Goal: Task Accomplishment & Management: Manage account settings

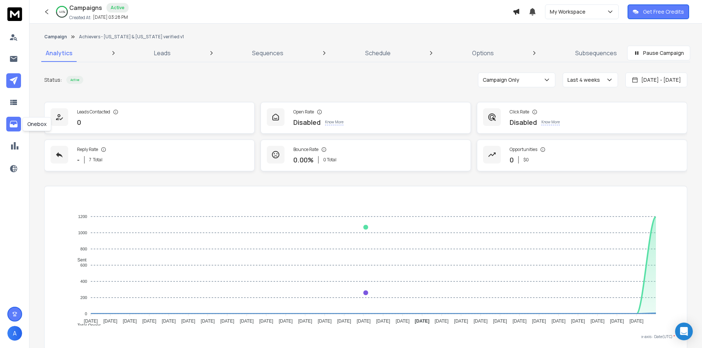
click at [11, 128] on icon at bounding box center [13, 124] width 9 height 9
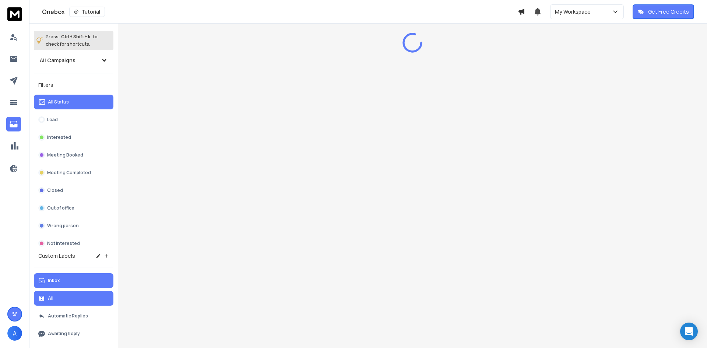
click at [56, 304] on button "All" at bounding box center [74, 298] width 80 height 15
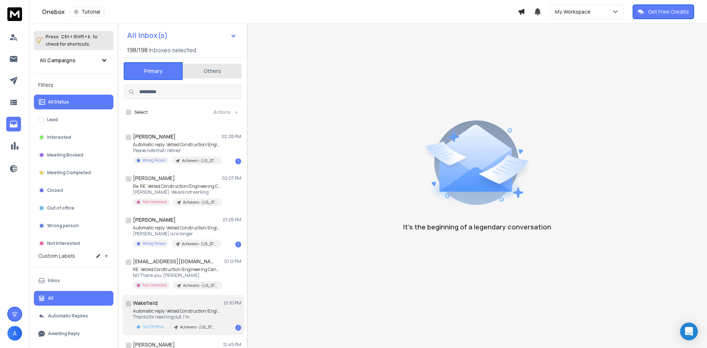
click at [224, 316] on div "Automatic reply: Vetted Construction/Engineering Candidates Thanks for reaching…" at bounding box center [187, 319] width 108 height 22
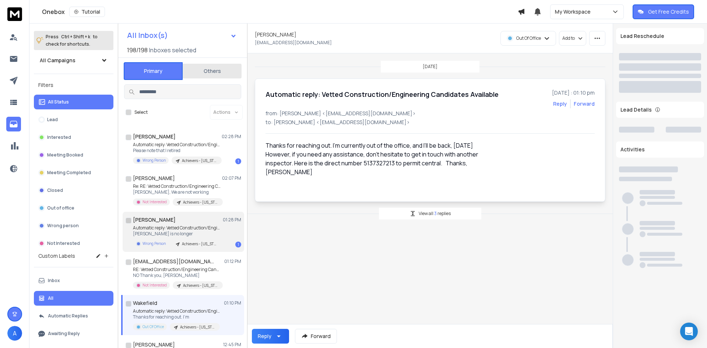
click at [215, 230] on p "Automatic reply: Vetted Construction/Engineering Candidates" at bounding box center [177, 228] width 88 height 6
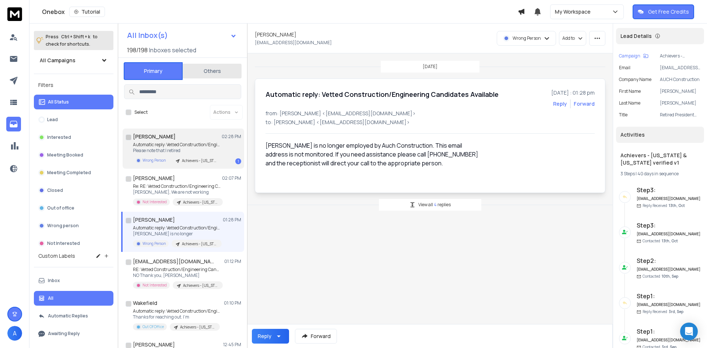
click at [231, 145] on div "Automatic reply: Vetted Construction/Engineering Candidates Please note that I …" at bounding box center [187, 153] width 108 height 22
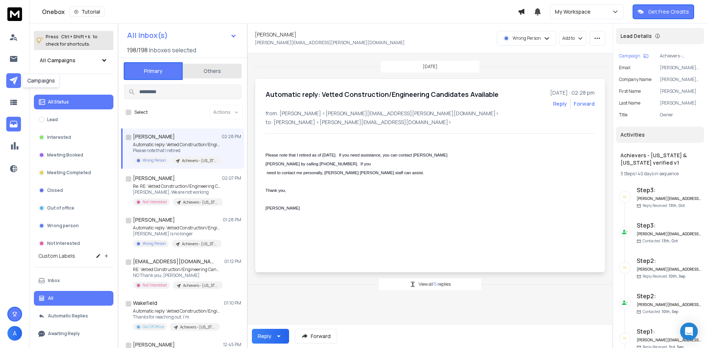
click at [19, 82] on link at bounding box center [13, 80] width 15 height 15
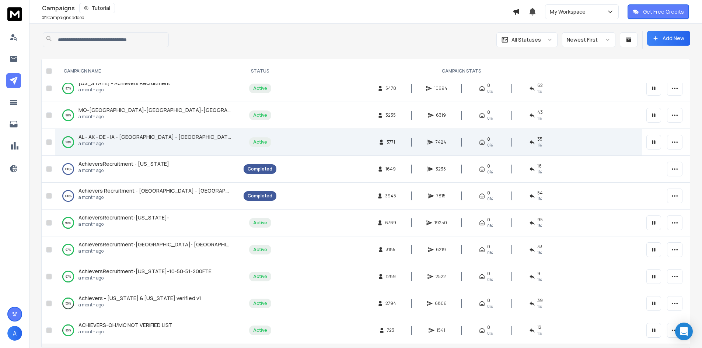
scroll to position [306, 0]
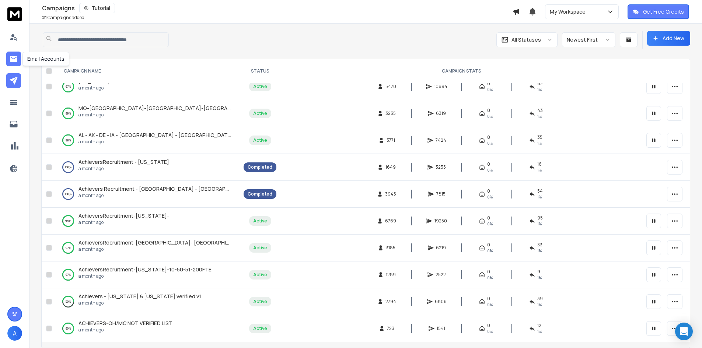
click at [15, 56] on icon at bounding box center [13, 59] width 9 height 9
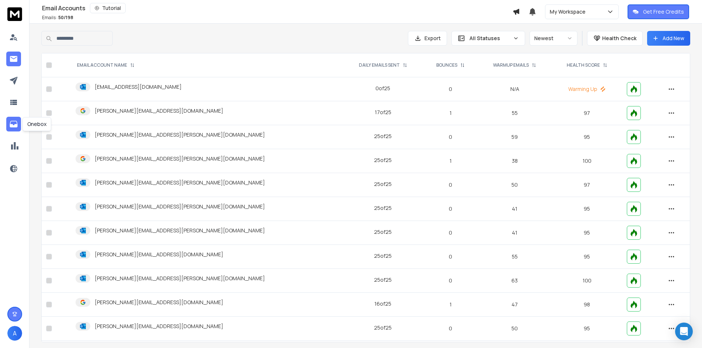
click at [15, 125] on icon at bounding box center [14, 124] width 8 height 7
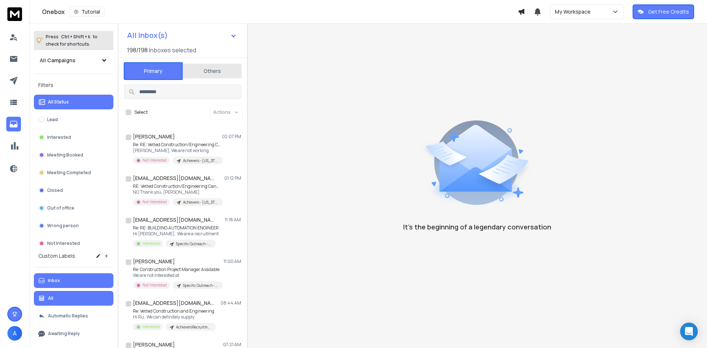
click at [89, 295] on button "All" at bounding box center [74, 298] width 80 height 15
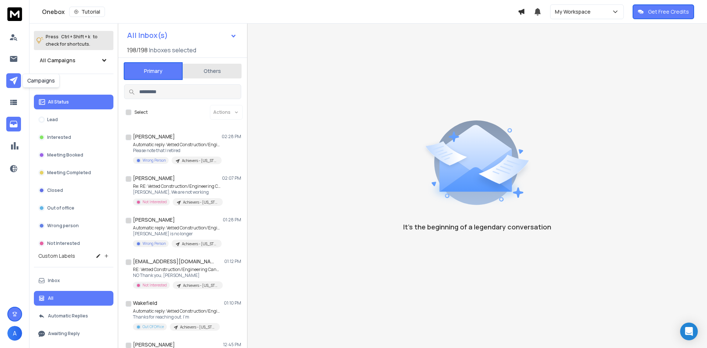
click at [7, 73] on link at bounding box center [13, 80] width 15 height 15
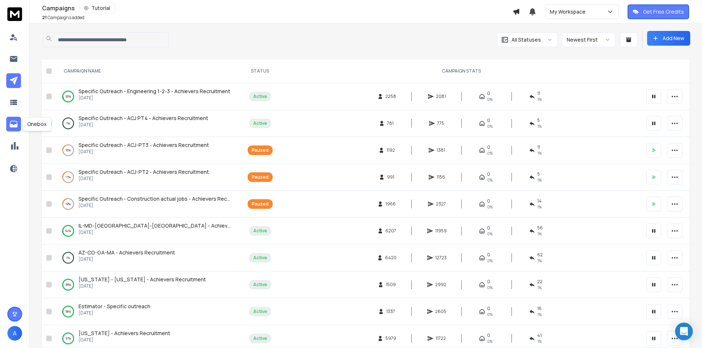
click at [20, 127] on link at bounding box center [13, 124] width 15 height 15
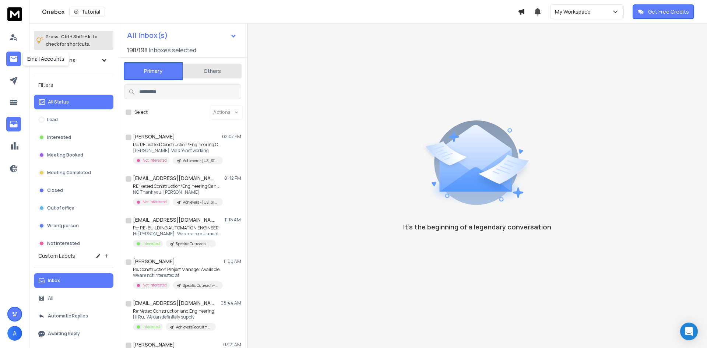
click at [7, 58] on link at bounding box center [13, 59] width 15 height 15
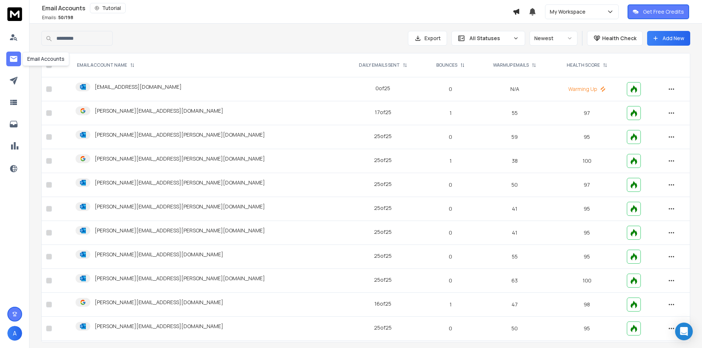
click at [10, 58] on icon at bounding box center [13, 59] width 7 height 6
click at [13, 81] on icon at bounding box center [14, 81] width 8 height 8
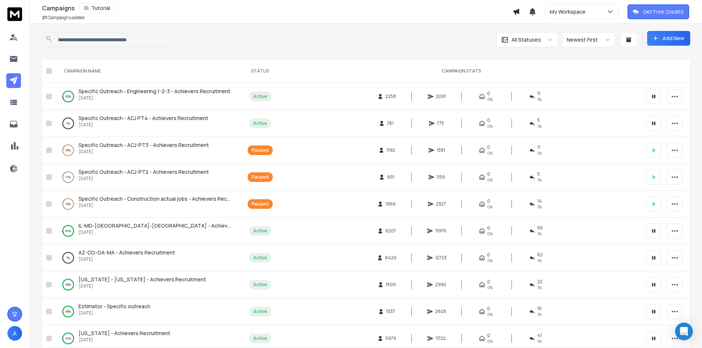
click at [315, 42] on div at bounding box center [203, 40] width 324 height 18
click at [23, 120] on div at bounding box center [14, 125] width 17 height 17
click at [17, 122] on icon at bounding box center [14, 124] width 8 height 7
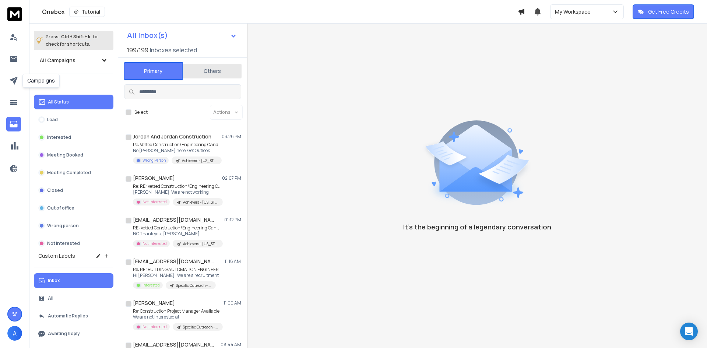
click at [3, 84] on div "A" at bounding box center [14, 174] width 29 height 348
click at [20, 79] on link at bounding box center [13, 80] width 15 height 15
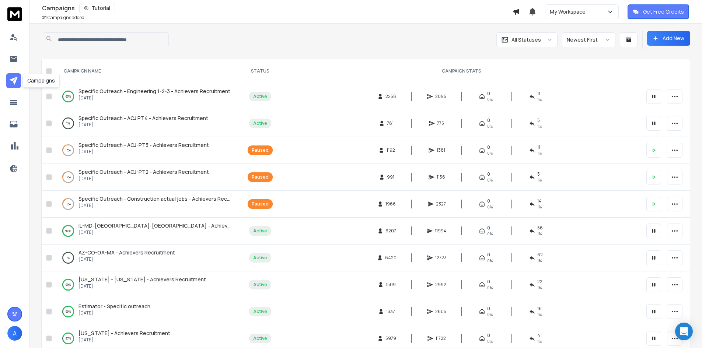
click at [0, 256] on div "A" at bounding box center [14, 174] width 29 height 348
click at [10, 52] on link at bounding box center [13, 59] width 15 height 15
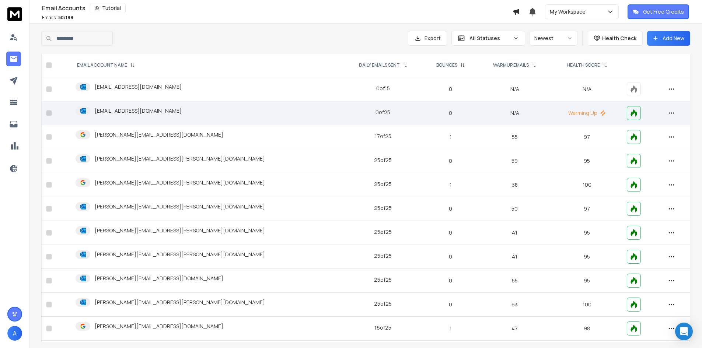
click at [143, 108] on p "[EMAIL_ADDRESS][DOMAIN_NAME]" at bounding box center [138, 110] width 87 height 7
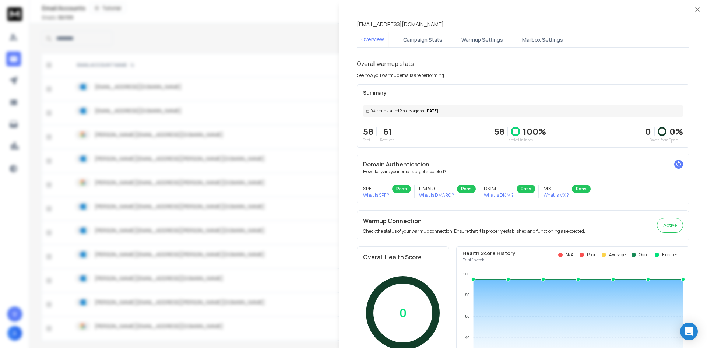
click at [556, 34] on button "Mailbox Settings" at bounding box center [543, 40] width 50 height 16
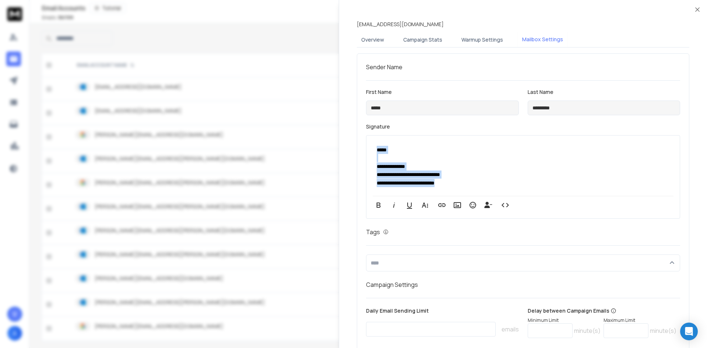
drag, startPoint x: 477, startPoint y: 187, endPoint x: 351, endPoint y: 143, distance: 133.8
click at [351, 143] on div "**********" at bounding box center [523, 297] width 350 height 576
click at [288, 113] on div at bounding box center [353, 174] width 707 height 348
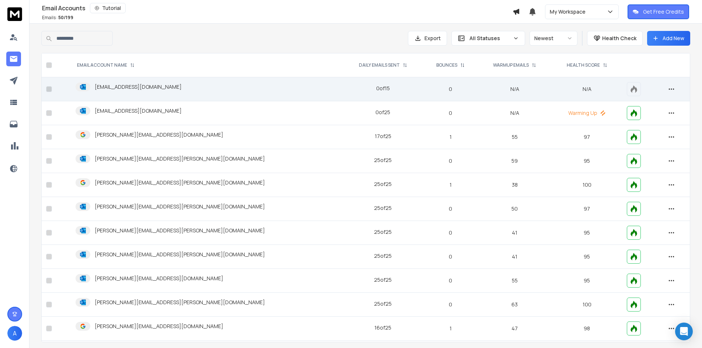
click at [50, 88] on button "button" at bounding box center [49, 89] width 6 height 6
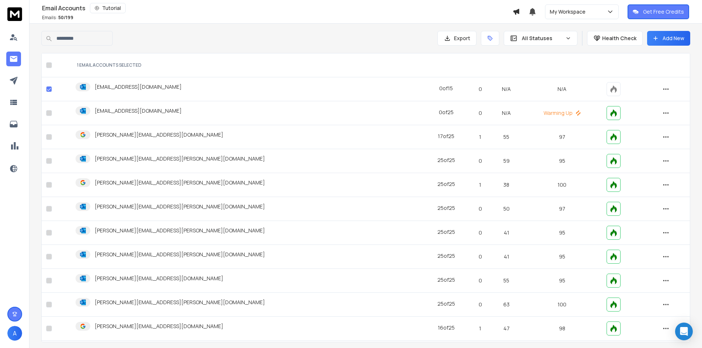
click at [524, 40] on p "All Statuses" at bounding box center [542, 38] width 41 height 7
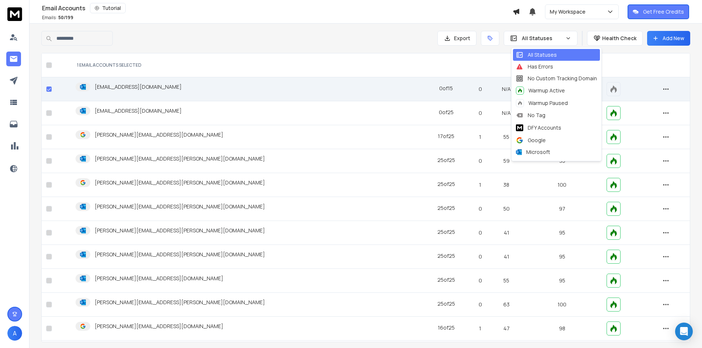
click at [182, 87] on p "[EMAIL_ADDRESS][DOMAIN_NAME]" at bounding box center [138, 86] width 87 height 7
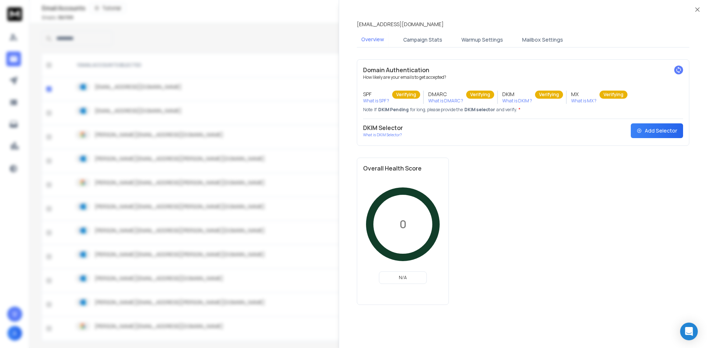
click at [542, 37] on button "Mailbox Settings" at bounding box center [543, 40] width 50 height 16
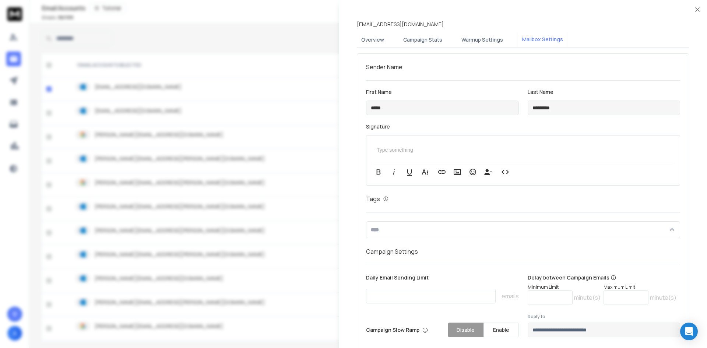
click at [400, 145] on div at bounding box center [523, 149] width 308 height 23
click at [388, 149] on div "**********" at bounding box center [522, 150] width 291 height 8
click at [390, 149] on div "**********" at bounding box center [522, 150] width 291 height 8
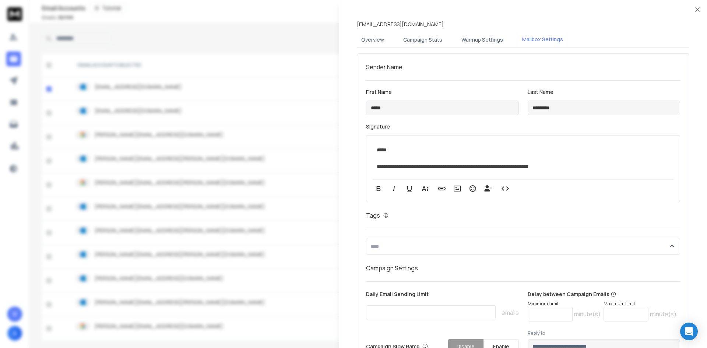
click at [416, 167] on div "**********" at bounding box center [522, 166] width 291 height 8
click at [416, 168] on div "**********" at bounding box center [522, 166] width 291 height 8
click at [416, 167] on div "**********" at bounding box center [522, 166] width 291 height 8
click at [419, 165] on div "**********" at bounding box center [522, 166] width 291 height 8
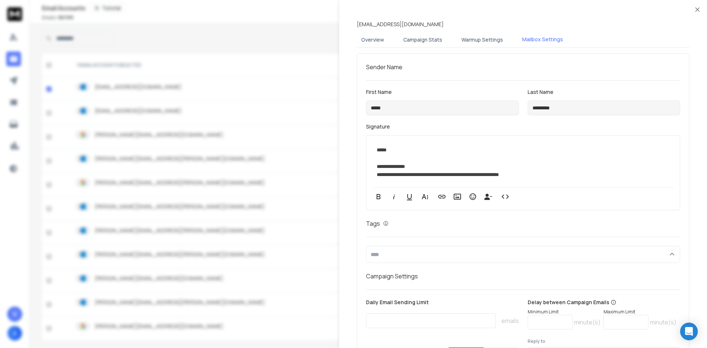
click at [464, 176] on div "**********" at bounding box center [522, 175] width 291 height 8
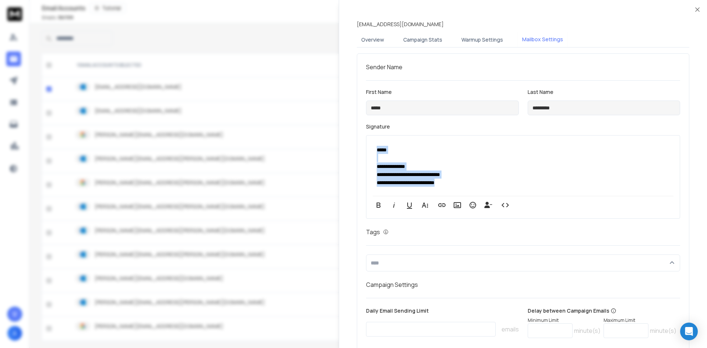
drag, startPoint x: 467, startPoint y: 182, endPoint x: 365, endPoint y: 120, distance: 118.8
click at [365, 120] on div "**********" at bounding box center [523, 313] width 333 height 520
click at [425, 209] on icon "button" at bounding box center [425, 205] width 9 height 9
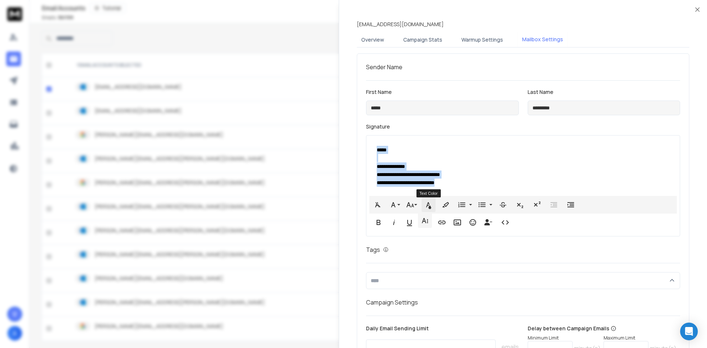
click at [429, 206] on icon "button" at bounding box center [428, 204] width 9 height 9
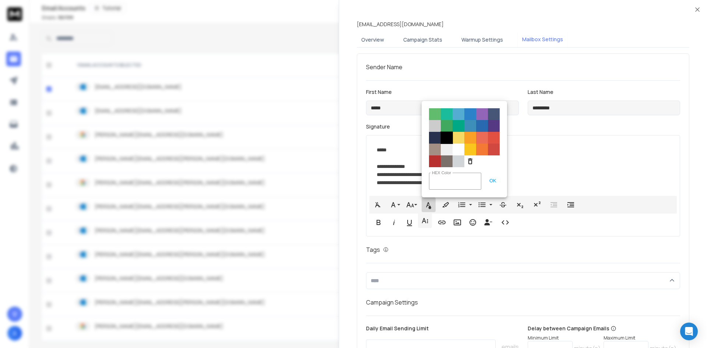
click at [445, 137] on span "Color#000000" at bounding box center [447, 138] width 12 height 12
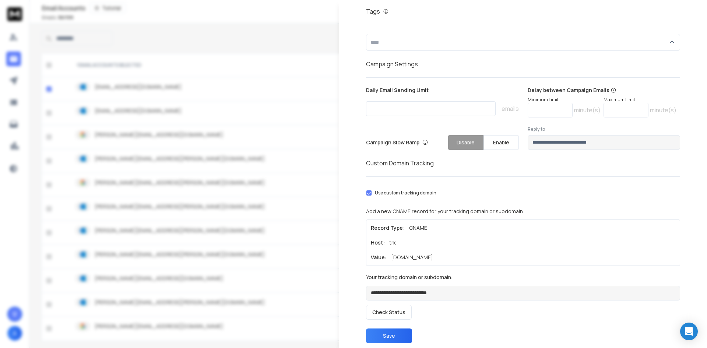
scroll to position [227, 0]
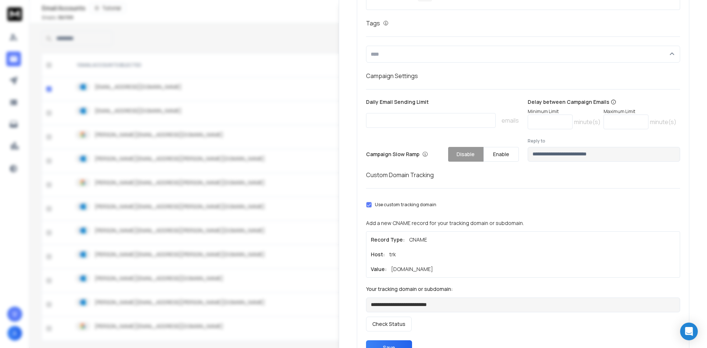
drag, startPoint x: 392, startPoint y: 111, endPoint x: 376, endPoint y: 118, distance: 17.5
click at [376, 118] on div "** emails" at bounding box center [442, 121] width 153 height 18
drag, startPoint x: 379, startPoint y: 121, endPoint x: 340, endPoint y: 125, distance: 39.6
click at [340, 125] on div "**********" at bounding box center [523, 174] width 368 height 348
type input "**"
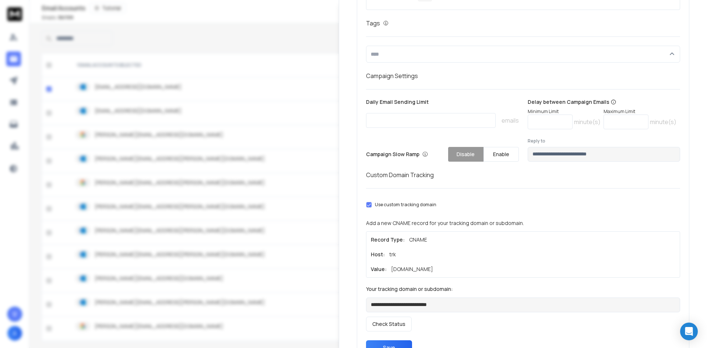
click at [403, 345] on button "Save" at bounding box center [389, 347] width 46 height 15
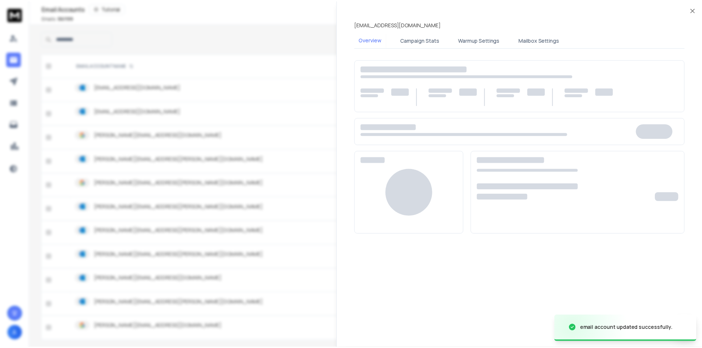
scroll to position [0, 0]
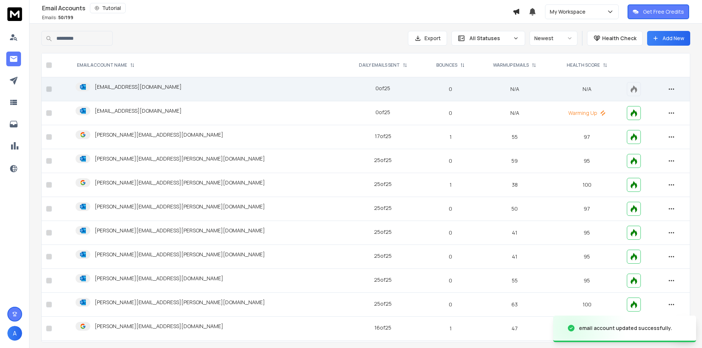
click at [626, 89] on div at bounding box center [633, 89] width 14 height 14
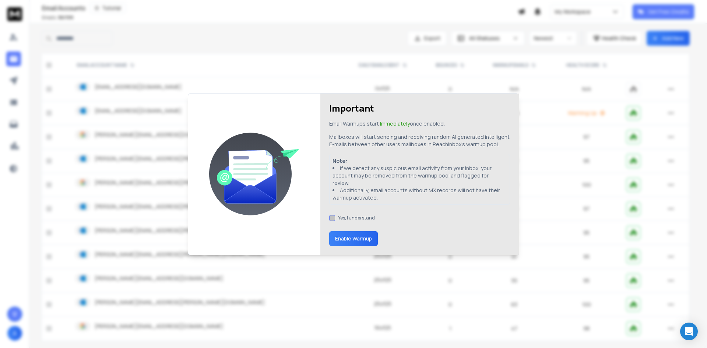
click at [352, 215] on label "Yes, I understand" at bounding box center [356, 218] width 37 height 6
click at [353, 221] on div "Yes, I understand" at bounding box center [352, 218] width 46 height 15
click at [353, 215] on label "Yes, I understand" at bounding box center [356, 218] width 37 height 6
click at [337, 216] on div "Yes, I understand" at bounding box center [352, 218] width 46 height 6
click at [338, 216] on label "Yes, I understand" at bounding box center [356, 218] width 37 height 6
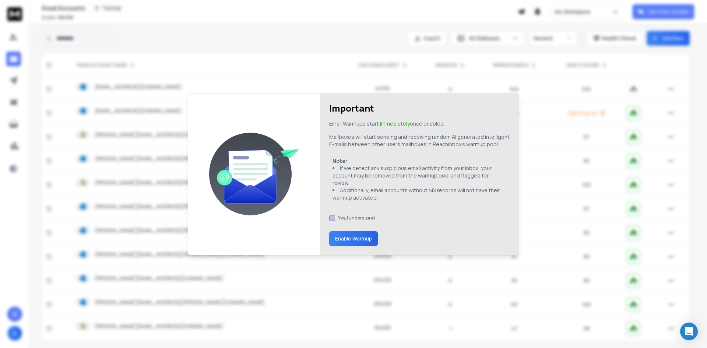
click at [333, 216] on button "Yes, I understand" at bounding box center [332, 218] width 6 height 6
click at [343, 225] on div "Important Email Warmups start Immediately once enabled. Mailboxes will start se…" at bounding box center [419, 174] width 199 height 161
click at [346, 231] on button "Enable Warmup" at bounding box center [353, 238] width 49 height 15
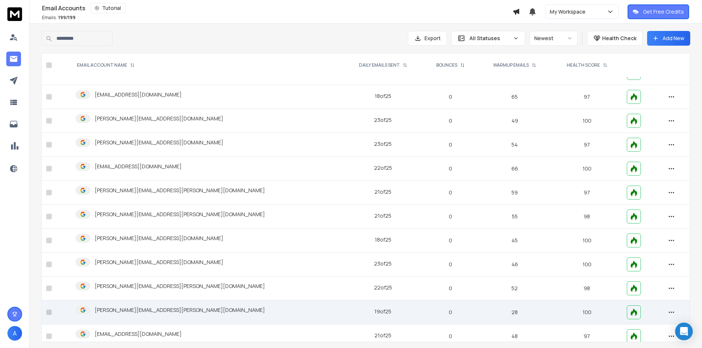
scroll to position [3491, 0]
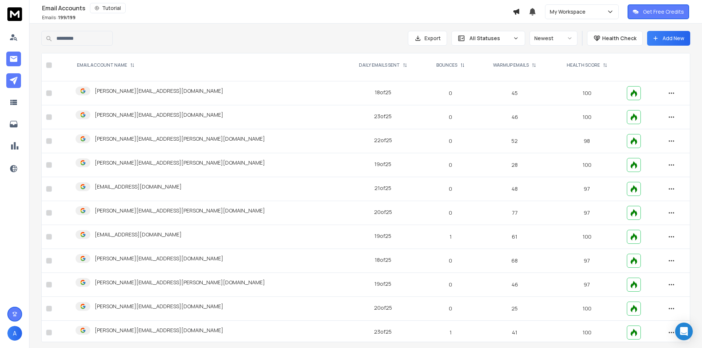
drag, startPoint x: 10, startPoint y: 90, endPoint x: 15, endPoint y: 79, distance: 12.4
click at [10, 87] on div at bounding box center [14, 81] width 17 height 17
click at [16, 74] on link at bounding box center [13, 80] width 15 height 15
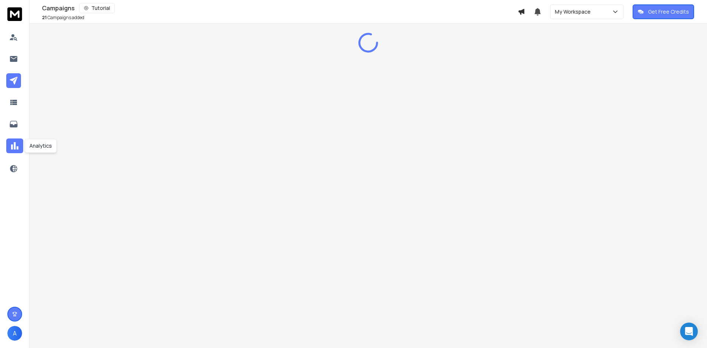
click at [8, 145] on link at bounding box center [14, 145] width 17 height 17
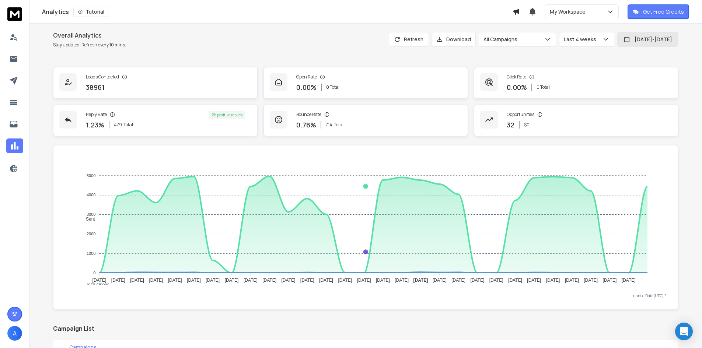
click at [625, 41] on button "[DATE] - [DATE]" at bounding box center [647, 39] width 61 height 15
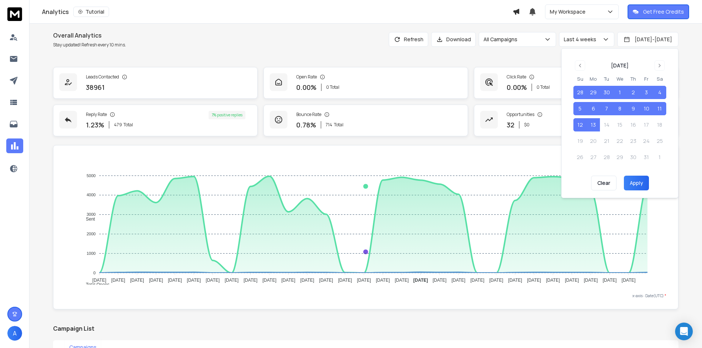
click at [588, 124] on button "13" at bounding box center [592, 124] width 13 height 13
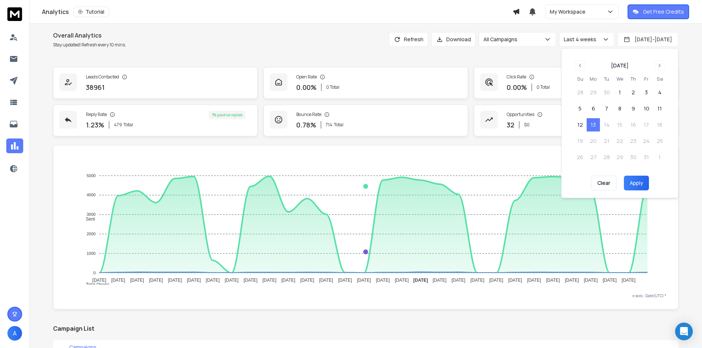
click at [642, 188] on button "Apply" at bounding box center [636, 183] width 25 height 15
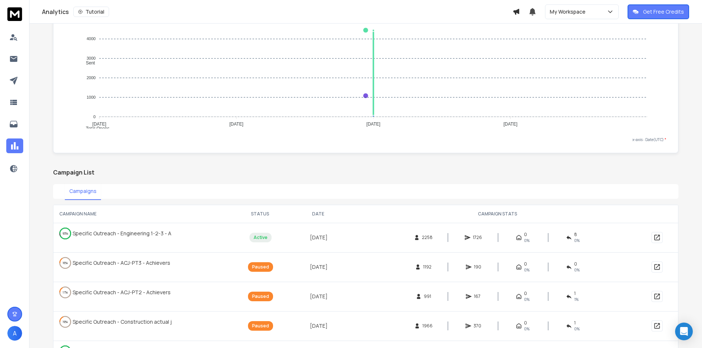
scroll to position [245, 0]
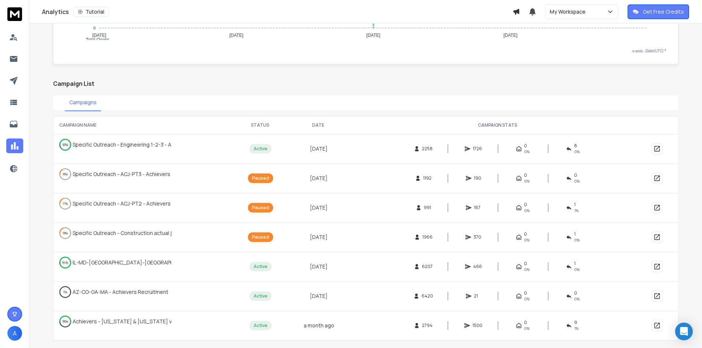
click at [450, 72] on div "Overall Analytics Stay updated! Refresh every 10 mins. Refresh Download All Cam…" at bounding box center [365, 63] width 625 height 555
click at [16, 59] on icon at bounding box center [13, 59] width 7 height 6
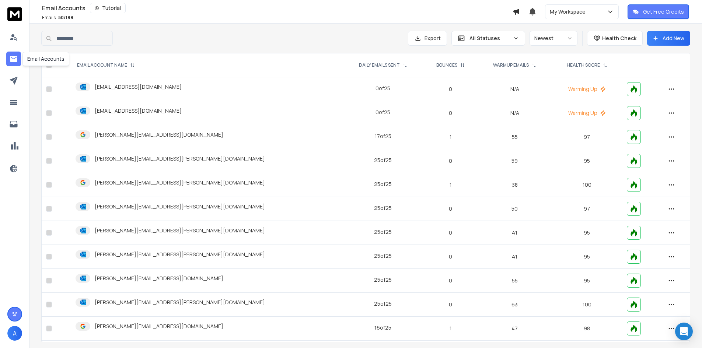
drag, startPoint x: 21, startPoint y: 97, endPoint x: 24, endPoint y: 103, distance: 7.1
click at [21, 101] on div at bounding box center [14, 103] width 17 height 17
click at [15, 125] on icon at bounding box center [13, 124] width 9 height 9
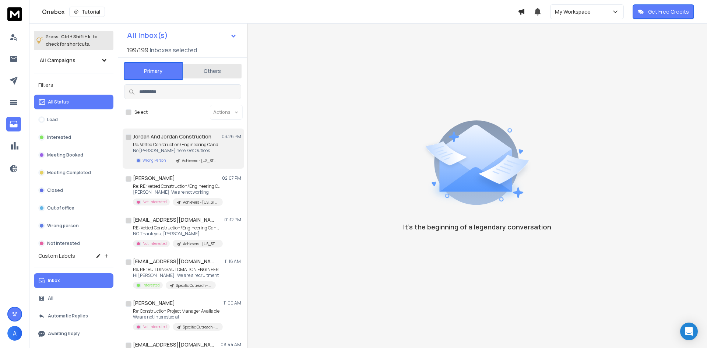
click at [168, 141] on div "Jordan And Jordan Construction 03:26 PM Re: Vetted Construction/Engineering Can…" at bounding box center [187, 148] width 108 height 31
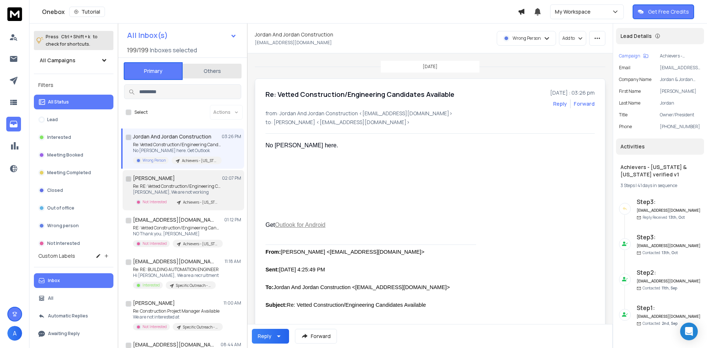
click at [208, 179] on div "[PERSON_NAME] 02:07 PM" at bounding box center [187, 178] width 108 height 7
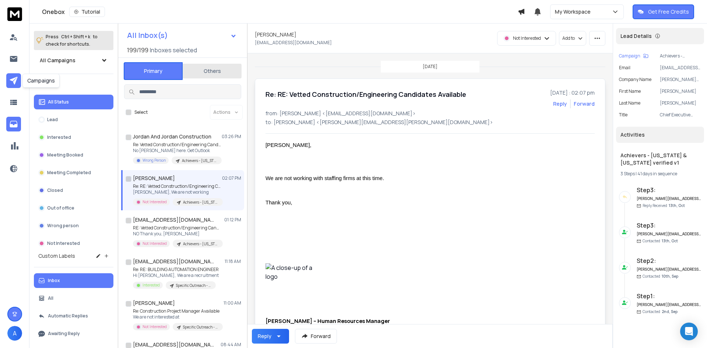
click at [7, 74] on link at bounding box center [13, 80] width 15 height 15
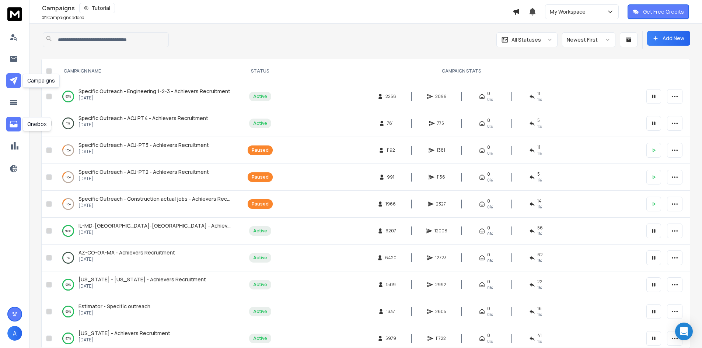
click at [12, 127] on icon at bounding box center [14, 124] width 8 height 7
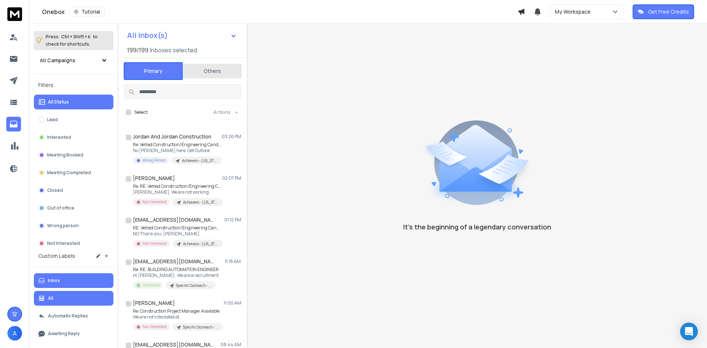
click at [74, 291] on button "All" at bounding box center [74, 298] width 80 height 15
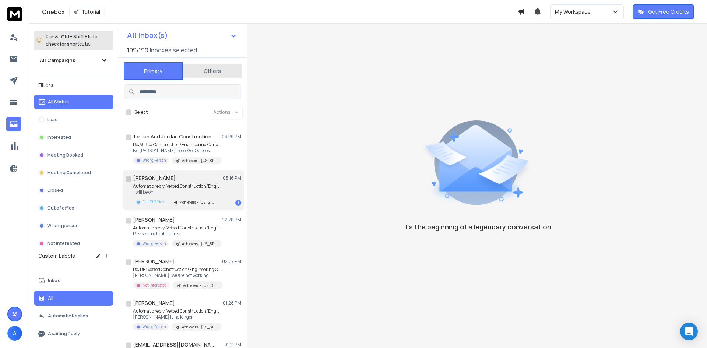
click at [240, 192] on div "[PERSON_NAME] 03:16 PM Automatic reply: Vetted Construction/Engineering Candida…" at bounding box center [184, 190] width 122 height 40
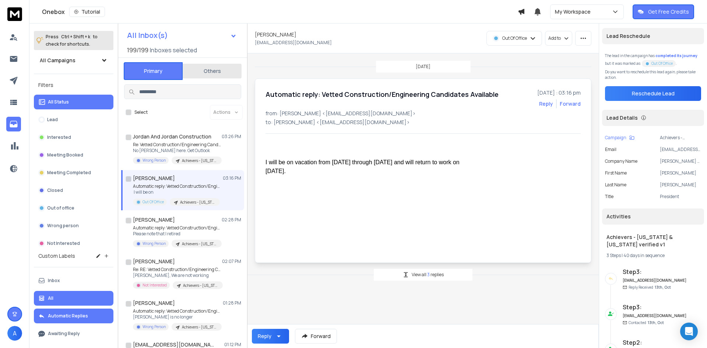
click at [81, 312] on div "Automatic Replies" at bounding box center [63, 316] width 50 height 9
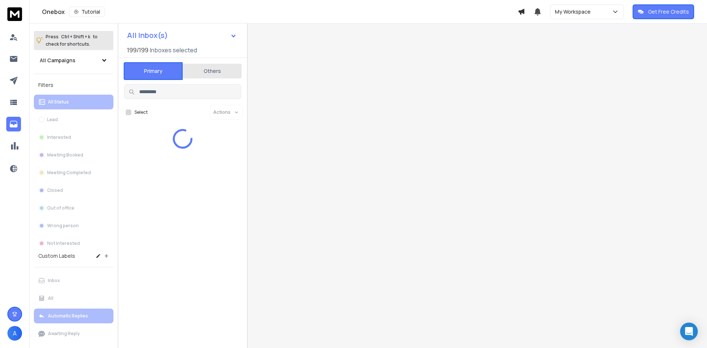
scroll to position [37, 0]
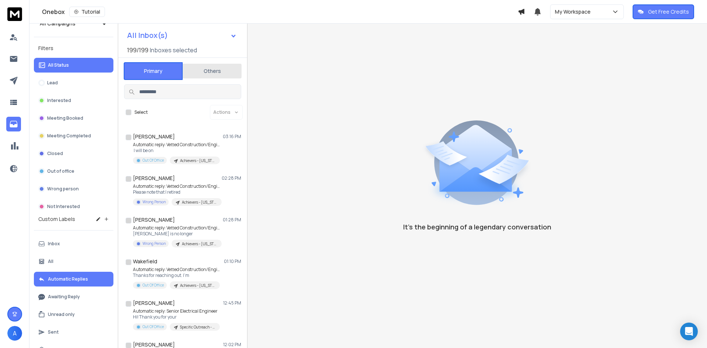
drag, startPoint x: 76, startPoint y: 332, endPoint x: 81, endPoint y: 324, distance: 8.9
click at [76, 333] on button "Sent" at bounding box center [74, 332] width 80 height 15
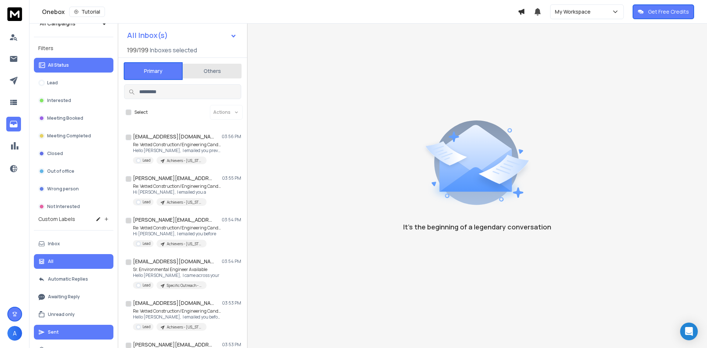
click at [98, 264] on button "All" at bounding box center [74, 261] width 80 height 15
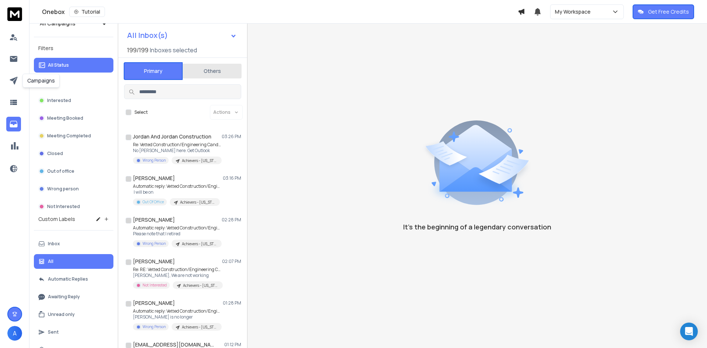
drag, startPoint x: 20, startPoint y: 83, endPoint x: 23, endPoint y: 78, distance: 5.9
click at [23, 78] on div "Campaigns" at bounding box center [40, 81] width 37 height 14
click at [21, 82] on div at bounding box center [14, 81] width 17 height 17
click at [18, 82] on icon at bounding box center [13, 80] width 9 height 9
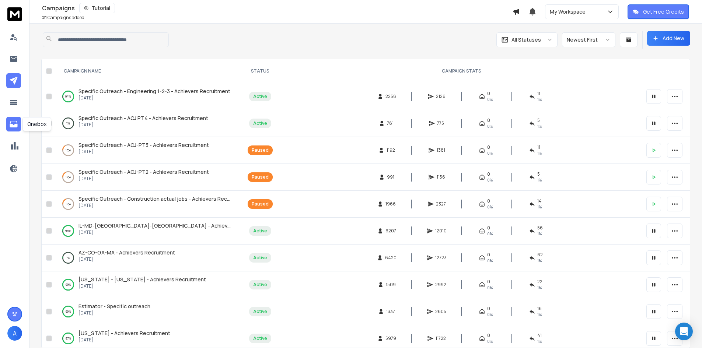
click at [17, 124] on icon at bounding box center [14, 124] width 8 height 7
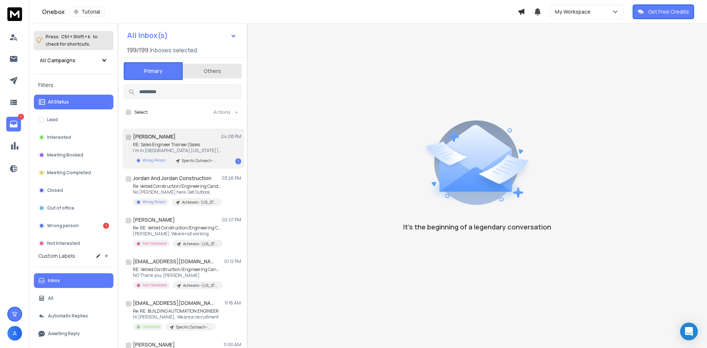
click at [176, 146] on p "RE: Sales Engineer Trainee (Sales" at bounding box center [177, 145] width 88 height 6
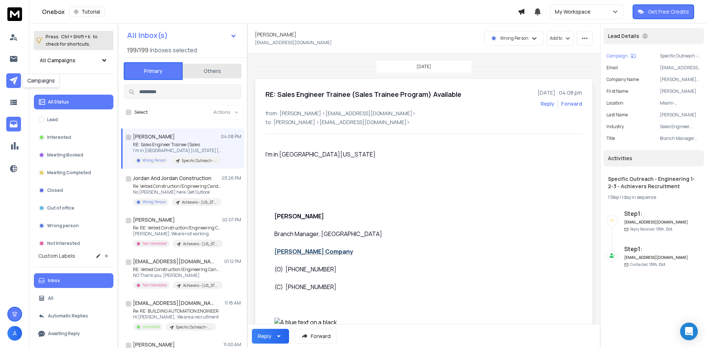
click at [16, 82] on icon at bounding box center [13, 80] width 9 height 9
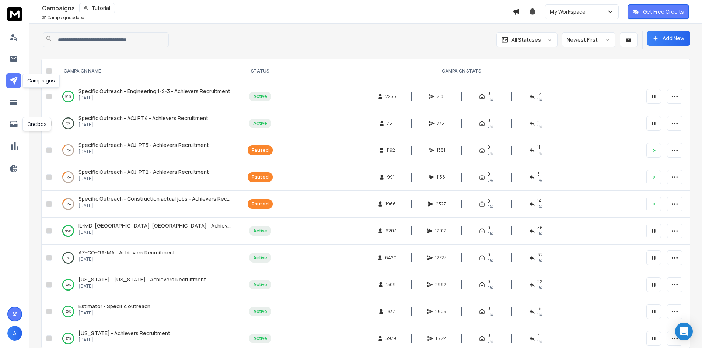
click at [10, 132] on div at bounding box center [14, 125] width 17 height 17
click at [16, 124] on icon at bounding box center [13, 124] width 9 height 9
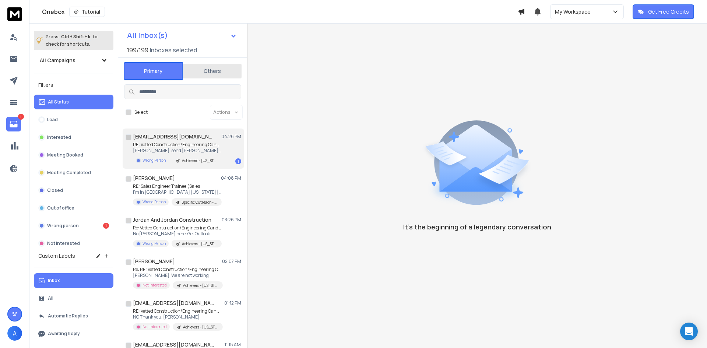
click at [180, 144] on p "RE: Vetted Construction/Engineering Candidates Available" at bounding box center [177, 145] width 88 height 6
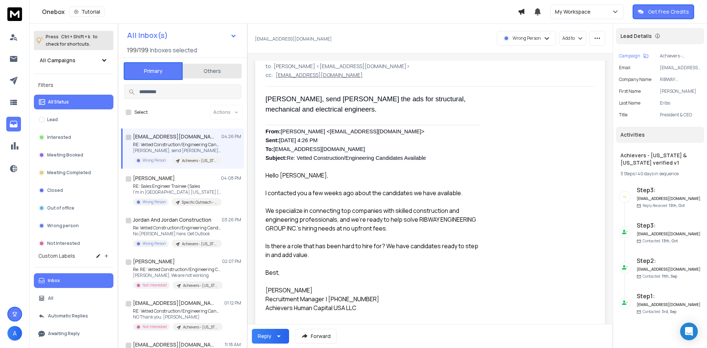
scroll to position [74, 0]
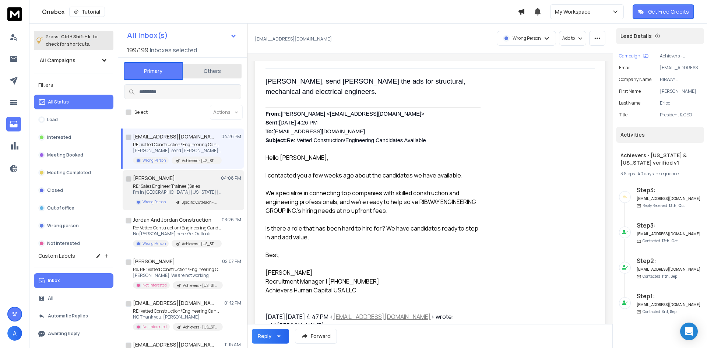
click at [205, 180] on div "[PERSON_NAME] 04:08 PM" at bounding box center [187, 178] width 108 height 7
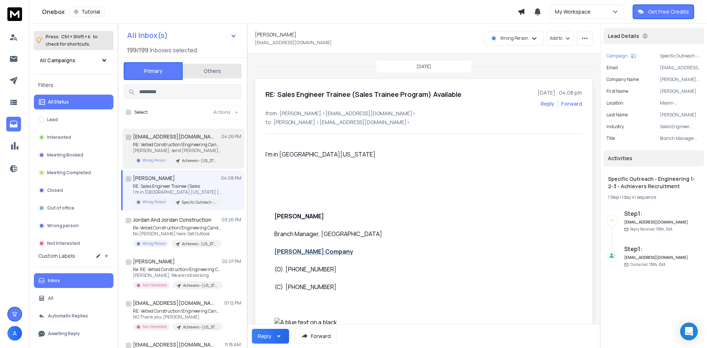
click at [190, 138] on h1 "[EMAIL_ADDRESS][DOMAIN_NAME]" at bounding box center [173, 136] width 81 height 7
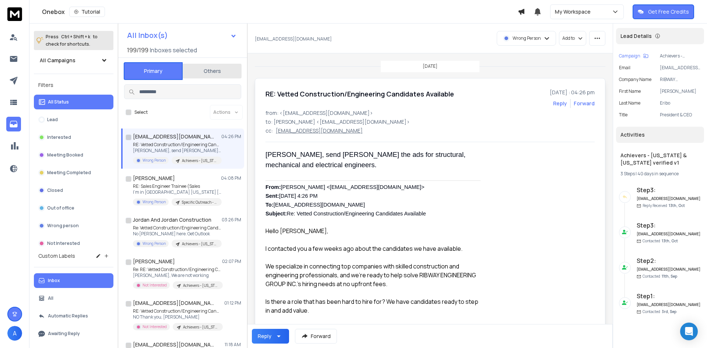
scroll to position [0, 0]
drag, startPoint x: 483, startPoint y: 153, endPoint x: 271, endPoint y: 156, distance: 211.8
click at [272, 156] on span "[PERSON_NAME], send [PERSON_NAME] the ads for structural, mechanical and electr…" at bounding box center [367, 160] width 202 height 18
click at [270, 153] on span "[PERSON_NAME], send [PERSON_NAME] the ads for structural, mechanical and electr…" at bounding box center [367, 160] width 202 height 18
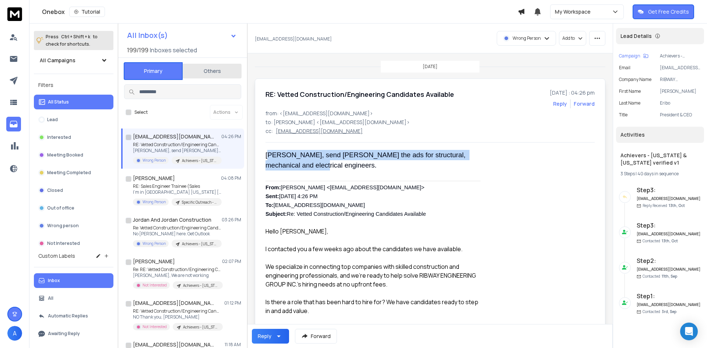
drag, startPoint x: 267, startPoint y: 155, endPoint x: 488, endPoint y: 154, distance: 221.0
copy span "ydia, send [PERSON_NAME] the ads for structural, mechanical and electrical engi…"
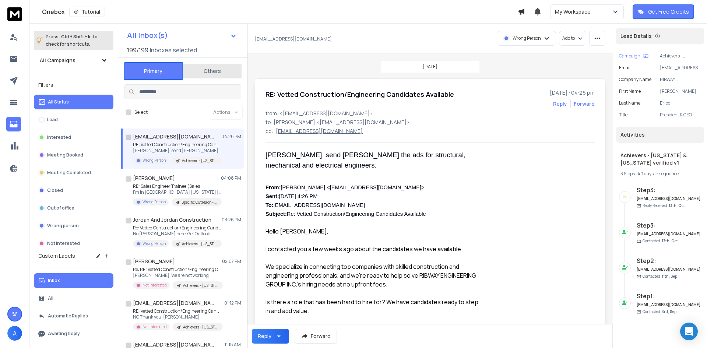
click at [377, 236] on p at bounding box center [373, 240] width 215 height 9
click at [83, 300] on button "All" at bounding box center [74, 298] width 80 height 15
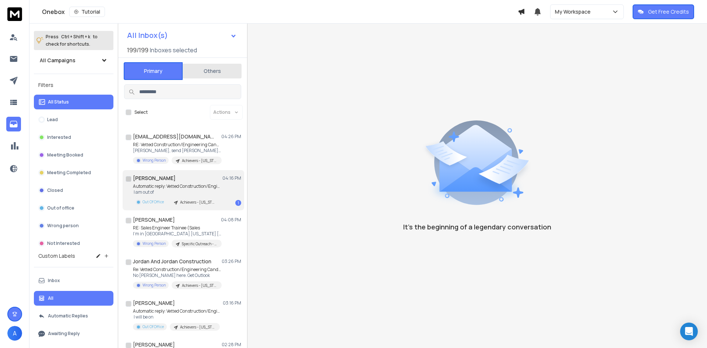
click at [204, 188] on p "Automatic reply: Vetted Construction/Engineering Candidates" at bounding box center [177, 186] width 88 height 6
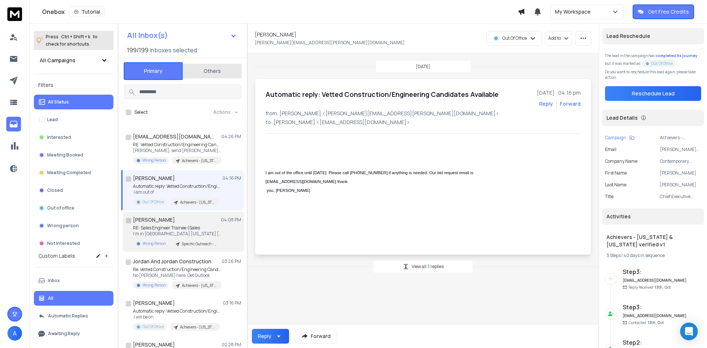
click at [210, 229] on p "RE: Sales Engineer Trainee (Sales" at bounding box center [177, 228] width 88 height 6
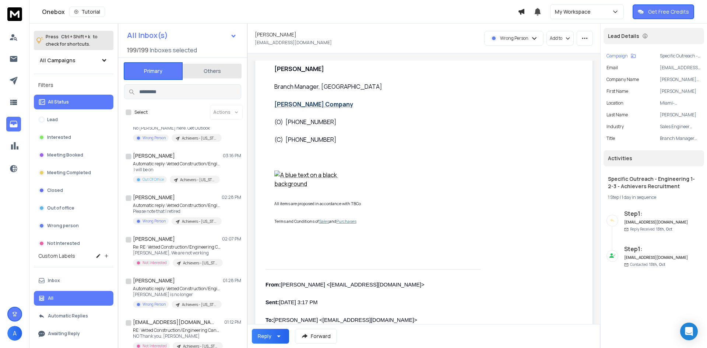
scroll to position [258, 0]
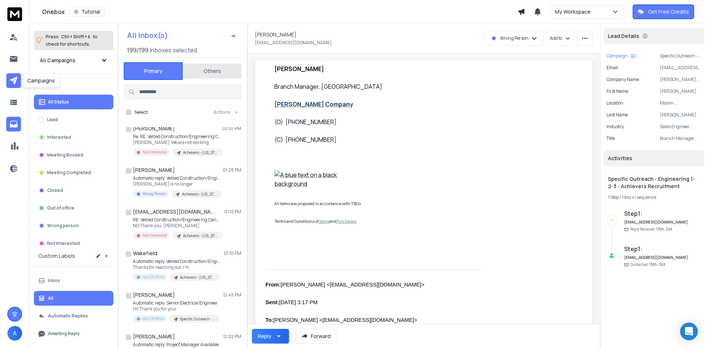
click at [12, 79] on icon at bounding box center [14, 81] width 8 height 8
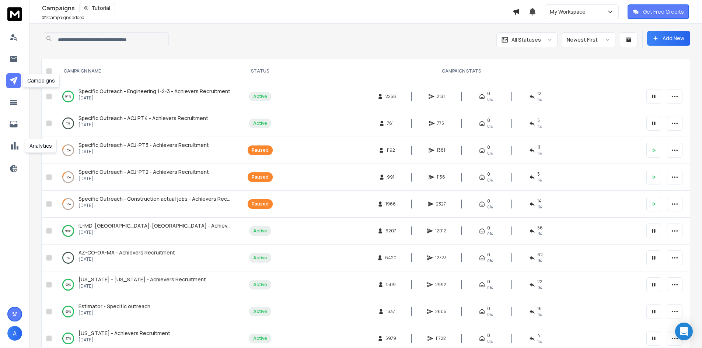
click at [20, 135] on div at bounding box center [14, 104] width 17 height 149
click at [15, 127] on icon at bounding box center [14, 124] width 8 height 7
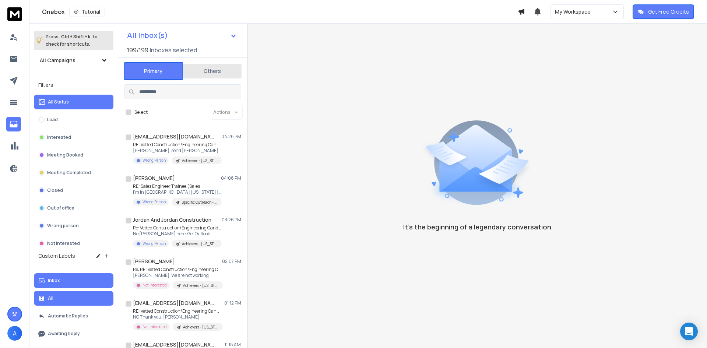
click at [60, 295] on button "All" at bounding box center [74, 298] width 80 height 15
